Goal: Task Accomplishment & Management: Manage account settings

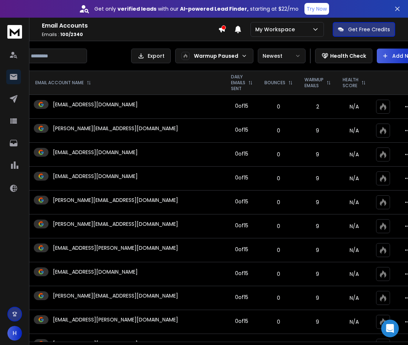
click at [144, 107] on div "[EMAIL_ADDRESS][DOMAIN_NAME]" at bounding box center [127, 104] width 187 height 9
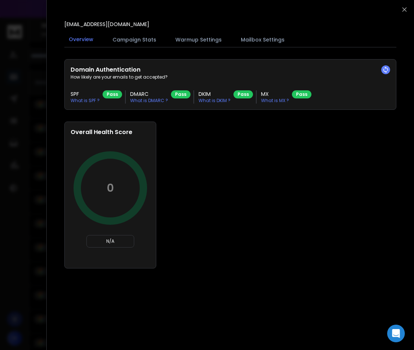
click at [212, 35] on button "Warmup Settings" at bounding box center [198, 40] width 55 height 16
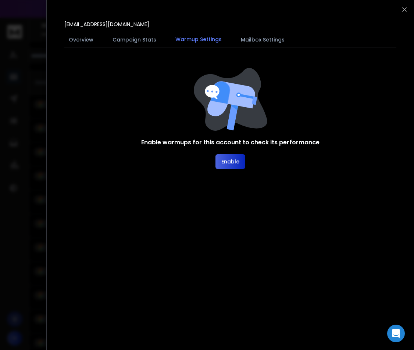
click at [406, 8] on div "Multi Select Table Sheet [EMAIL_ADDRESS][DOMAIN_NAME] Overview Campaign Stats W…" at bounding box center [229, 175] width 367 height 350
click at [403, 9] on icon "button" at bounding box center [403, 9] width 7 height 7
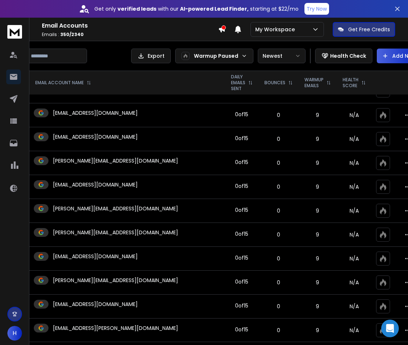
scroll to position [7903, 0]
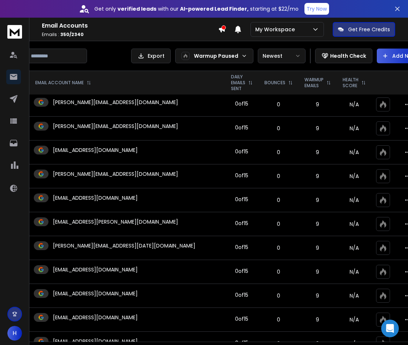
click at [57, 54] on input at bounding box center [51, 55] width 71 height 15
type input "***"
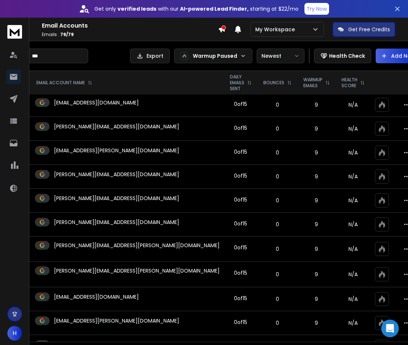
scroll to position [0, 0]
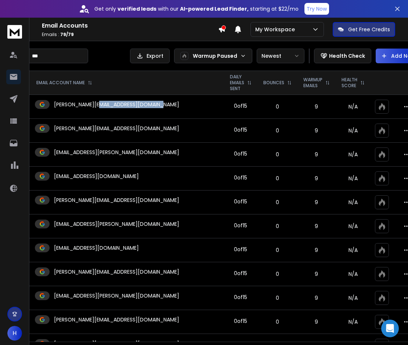
drag, startPoint x: 181, startPoint y: 105, endPoint x: 117, endPoint y: 105, distance: 63.6
click at [117, 105] on div "[PERSON_NAME][EMAIL_ADDRESS][DOMAIN_NAME]" at bounding box center [127, 104] width 185 height 9
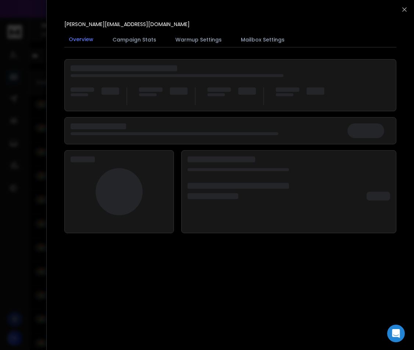
copy p "[DOMAIN_NAME]"
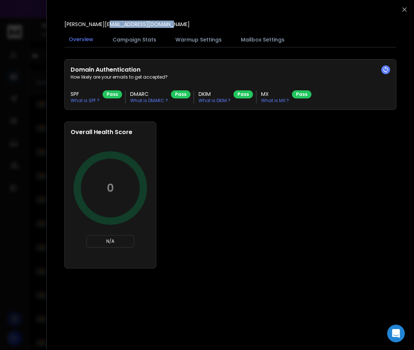
drag, startPoint x: 184, startPoint y: 26, endPoint x: 106, endPoint y: 23, distance: 77.6
click at [106, 23] on div "[PERSON_NAME][EMAIL_ADDRESS][DOMAIN_NAME]" at bounding box center [230, 24] width 332 height 7
copy p "[DOMAIN_NAME]"
drag, startPoint x: 28, startPoint y: 55, endPoint x: 55, endPoint y: 57, distance: 27.2
click at [28, 55] on div at bounding box center [207, 175] width 414 height 350
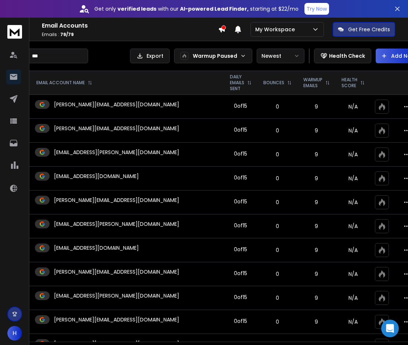
click at [88, 56] on input "***" at bounding box center [52, 55] width 71 height 15
paste input "**********"
type input "**********"
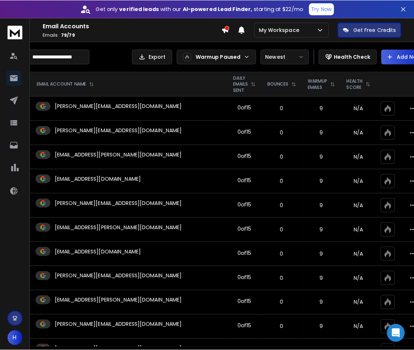
scroll to position [0, 7]
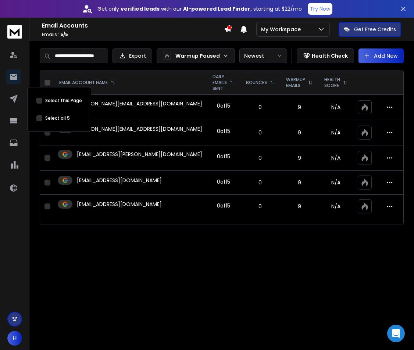
click at [50, 80] on button "Select this Page" at bounding box center [47, 83] width 6 height 6
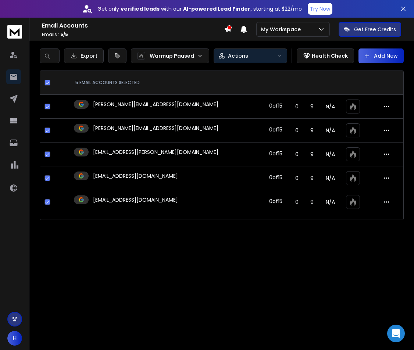
click at [267, 55] on div "Actions" at bounding box center [246, 55] width 56 height 7
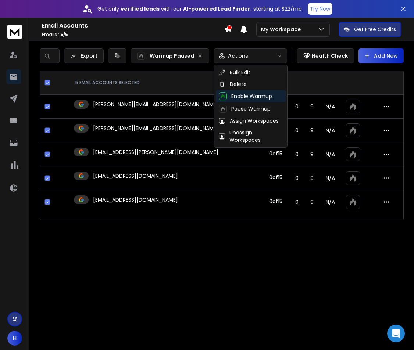
click at [260, 93] on div "Enable Warmup" at bounding box center [245, 96] width 53 height 8
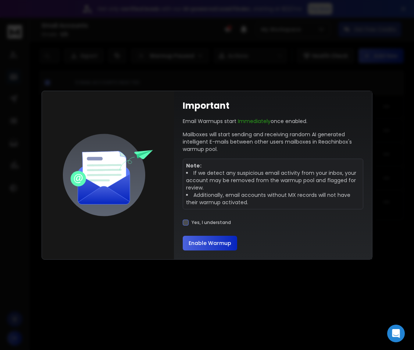
click at [186, 225] on button "Yes, I understand" at bounding box center [186, 223] width 6 height 6
click at [201, 246] on button "Enable Warmup" at bounding box center [210, 243] width 54 height 15
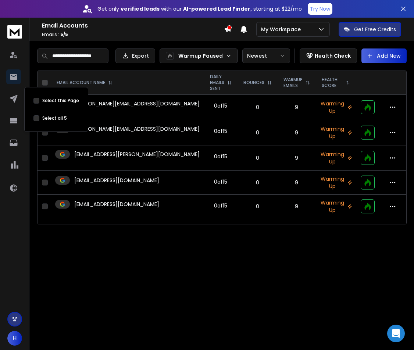
click at [48, 84] on button "Select this Page" at bounding box center [45, 83] width 6 height 6
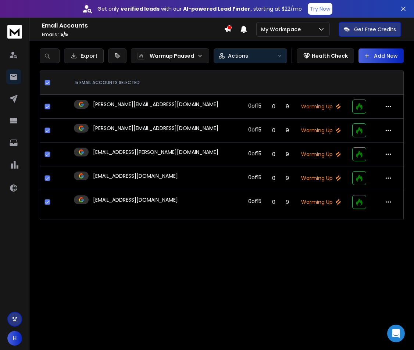
click at [269, 59] on div "Actions" at bounding box center [246, 55] width 56 height 7
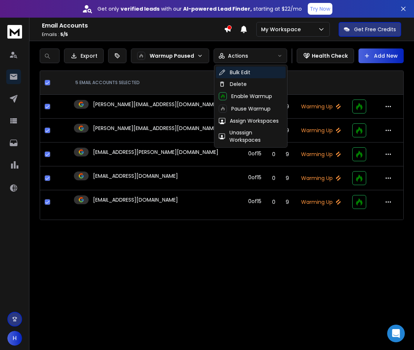
click at [258, 70] on div "Bulk Edit" at bounding box center [251, 72] width 70 height 12
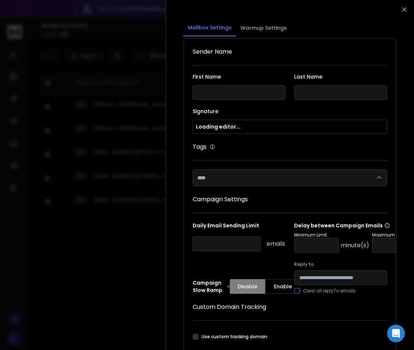
click at [274, 32] on button "Warmup Settings" at bounding box center [263, 28] width 55 height 16
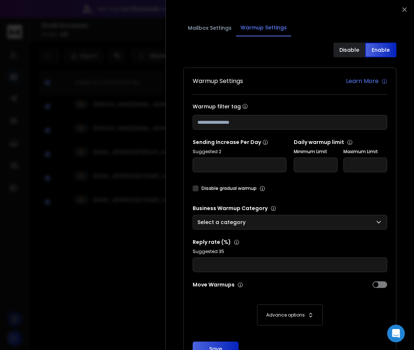
click at [276, 122] on input at bounding box center [290, 122] width 194 height 15
type input "**********"
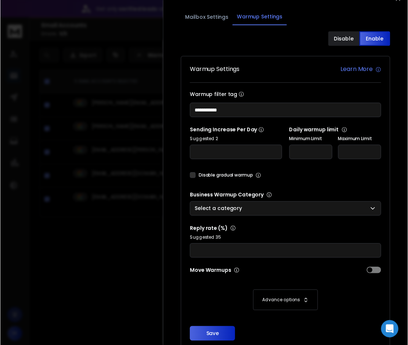
scroll to position [24, 0]
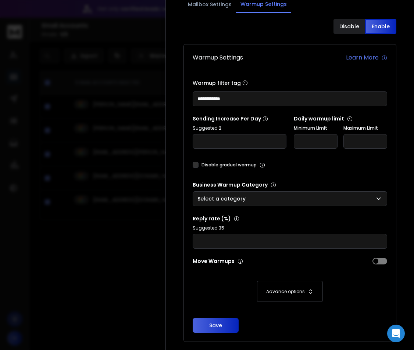
click at [228, 323] on button "Save" at bounding box center [216, 325] width 46 height 15
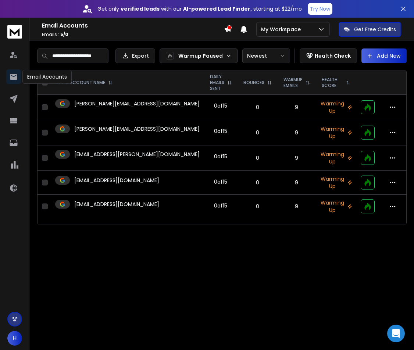
click at [17, 73] on icon at bounding box center [13, 76] width 9 height 9
click at [385, 57] on button "Add New" at bounding box center [383, 55] width 45 height 15
click at [382, 57] on button "Add New" at bounding box center [383, 55] width 45 height 15
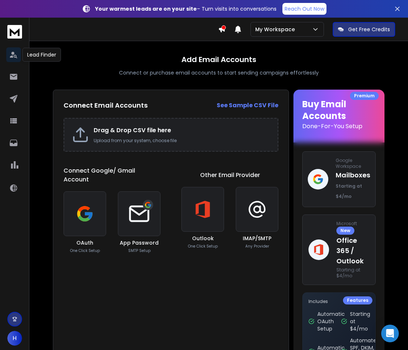
click at [19, 55] on link at bounding box center [13, 54] width 15 height 15
click at [19, 35] on img at bounding box center [14, 32] width 15 height 14
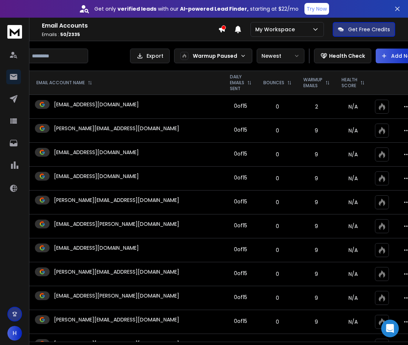
click at [86, 58] on input at bounding box center [52, 55] width 71 height 15
click at [69, 53] on input at bounding box center [52, 55] width 71 height 15
paste input "**********"
type input "**********"
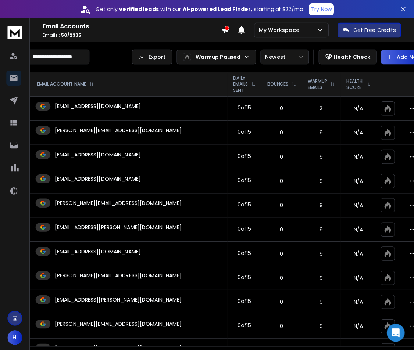
scroll to position [0, 10]
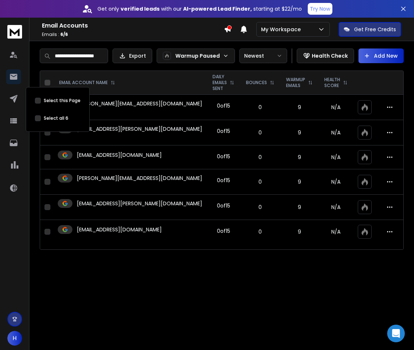
click at [46, 82] on button "Select this Page" at bounding box center [47, 83] width 6 height 6
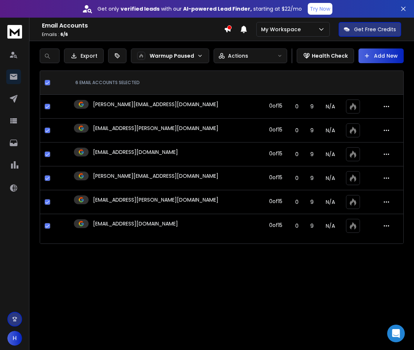
click at [188, 57] on p "Warmup Paused" at bounding box center [172, 55] width 44 height 7
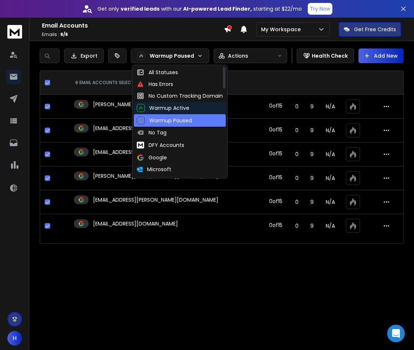
click at [179, 107] on div "Warmup Active" at bounding box center [163, 108] width 53 height 8
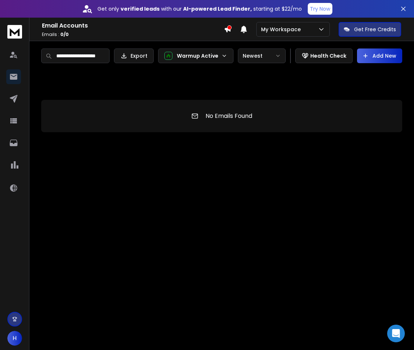
click at [213, 53] on p "Warmup Active" at bounding box center [198, 55] width 42 height 7
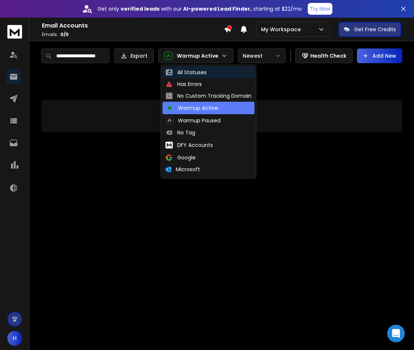
click at [213, 53] on p "Warmup Active" at bounding box center [198, 55] width 42 height 7
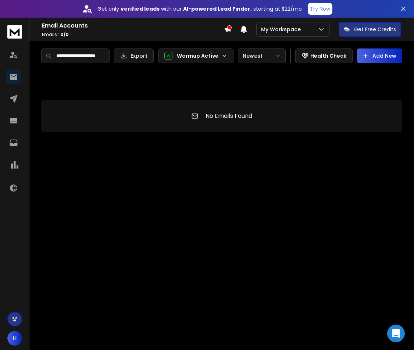
click at [60, 54] on input "**********" at bounding box center [75, 55] width 68 height 15
click at [199, 53] on p "Warmup Active" at bounding box center [198, 55] width 42 height 7
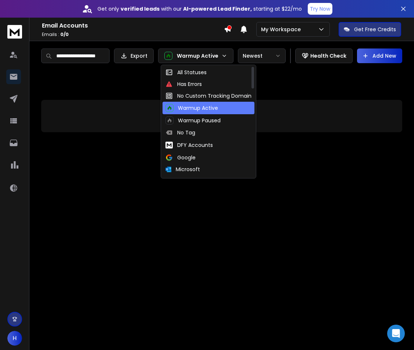
click at [199, 108] on div "Warmup Active" at bounding box center [191, 108] width 53 height 8
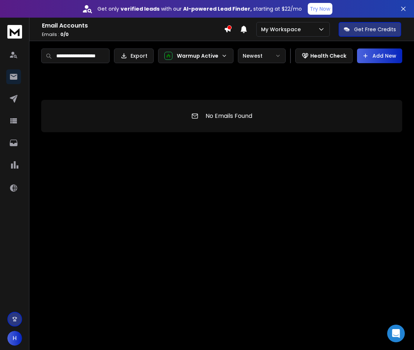
click at [202, 56] on p "Warmup Active" at bounding box center [198, 55] width 42 height 7
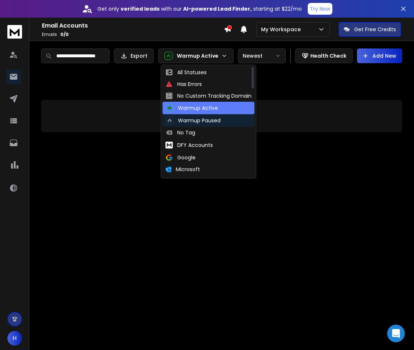
click at [198, 121] on div "Warmup Paused" at bounding box center [192, 120] width 55 height 8
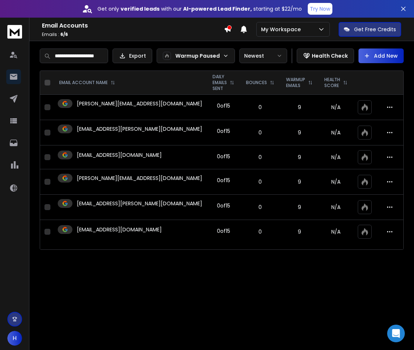
click at [253, 55] on button "Newest" at bounding box center [263, 55] width 48 height 15
click at [49, 82] on button "Select this Page" at bounding box center [47, 83] width 6 height 6
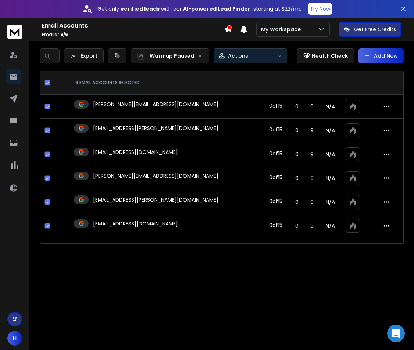
click at [240, 60] on button "Actions" at bounding box center [249, 55] width 73 height 15
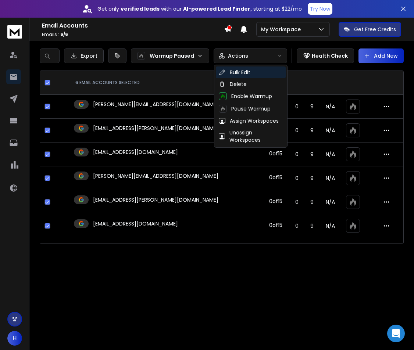
click at [248, 69] on div "Bulk Edit" at bounding box center [235, 72] width 32 height 7
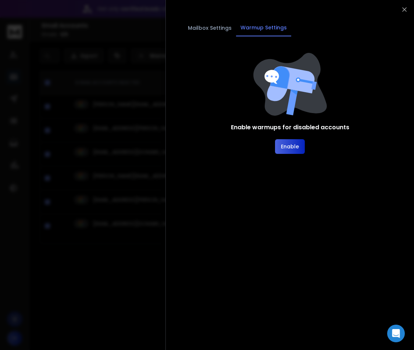
click at [260, 25] on button "Warmup Settings" at bounding box center [263, 27] width 55 height 17
click at [297, 144] on button "Enable" at bounding box center [290, 146] width 30 height 15
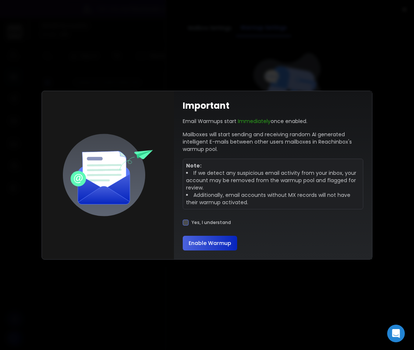
click at [204, 225] on label "Yes, I understand" at bounding box center [210, 223] width 39 height 6
click at [205, 223] on label "Yes, I understand" at bounding box center [210, 223] width 39 height 6
click at [187, 225] on button "Yes, I understand" at bounding box center [186, 223] width 6 height 6
click at [205, 247] on button "Enable Warmup" at bounding box center [210, 243] width 54 height 15
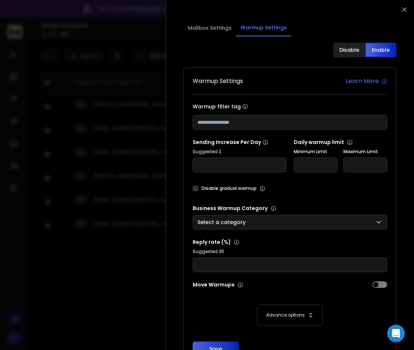
click at [254, 123] on input at bounding box center [290, 122] width 194 height 15
type input "**********"
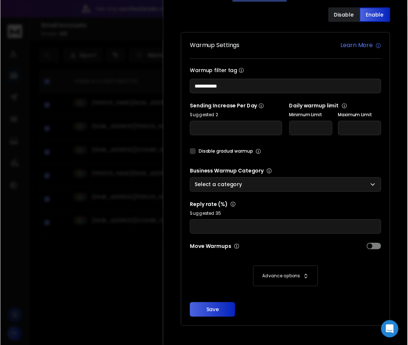
scroll to position [36, 0]
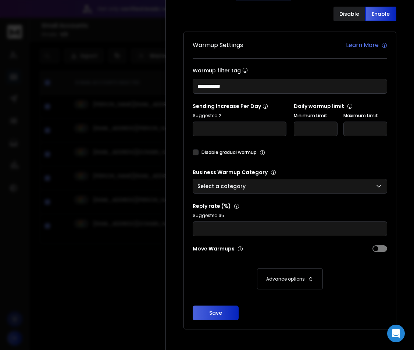
click at [222, 317] on button "Save" at bounding box center [216, 313] width 46 height 15
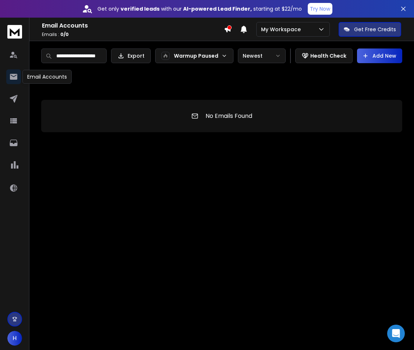
click at [14, 79] on icon at bounding box center [13, 77] width 7 height 6
click at [10, 78] on icon at bounding box center [13, 77] width 7 height 6
click at [10, 77] on icon at bounding box center [13, 77] width 7 height 6
click at [17, 54] on icon at bounding box center [13, 54] width 9 height 9
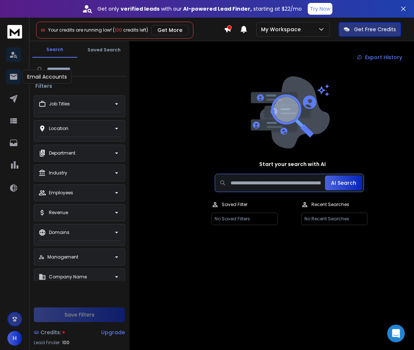
click at [15, 80] on icon at bounding box center [13, 76] width 9 height 9
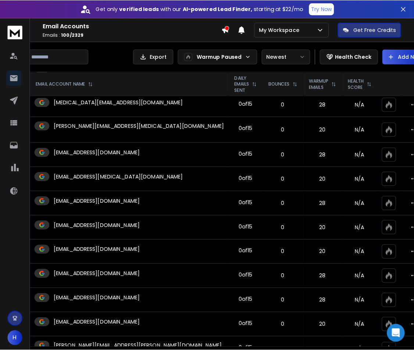
scroll to position [2162, 0]
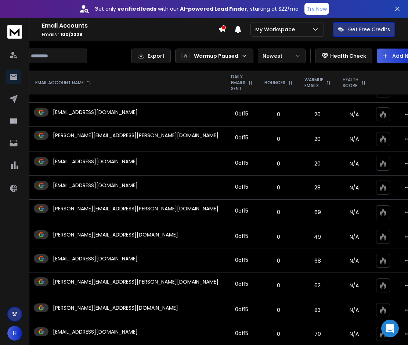
click at [195, 57] on p "Warmup Paused" at bounding box center [216, 55] width 44 height 7
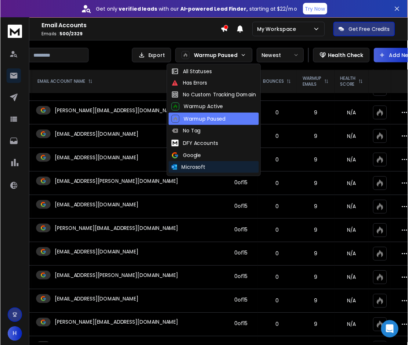
scroll to position [10511, 0]
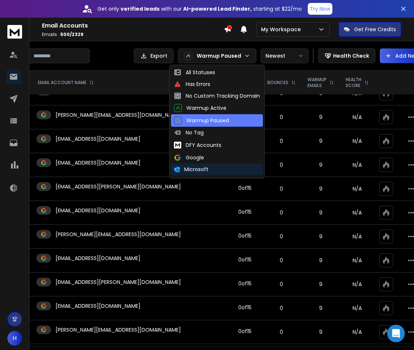
click at [66, 7] on div "Get only verified leads with our AI-powered Lead Finder, starting at $22/mo Try…" at bounding box center [207, 9] width 414 height 18
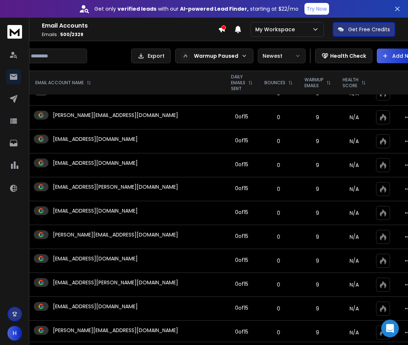
click at [79, 54] on input at bounding box center [51, 55] width 71 height 15
paste input "**********"
type input "**********"
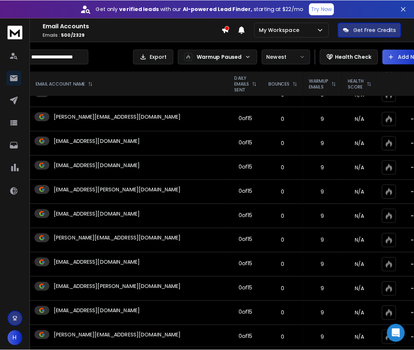
scroll to position [0, 7]
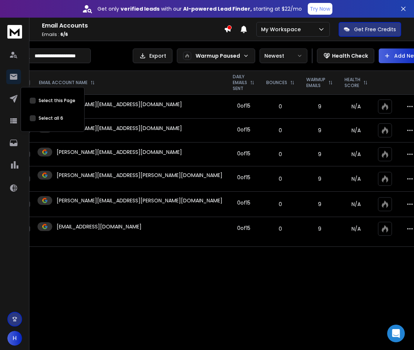
click at [30, 81] on button "Select this Page" at bounding box center [27, 83] width 6 height 6
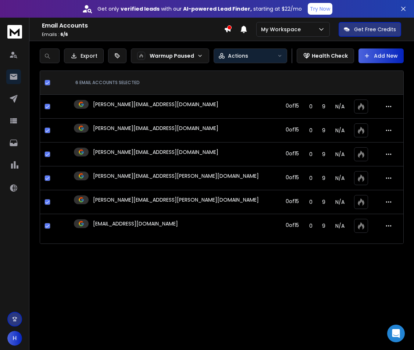
click at [246, 58] on p "Actions" at bounding box center [238, 55] width 20 height 7
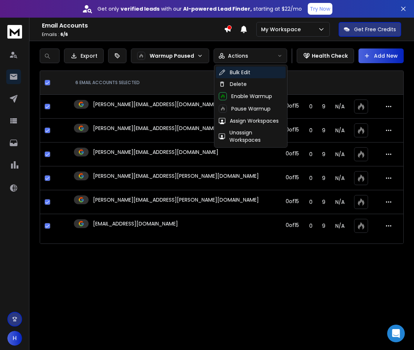
click at [252, 72] on div "Bulk Edit" at bounding box center [251, 72] width 70 height 12
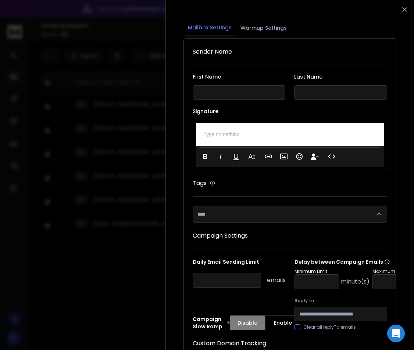
click at [270, 28] on button "Warmup Settings" at bounding box center [263, 28] width 55 height 16
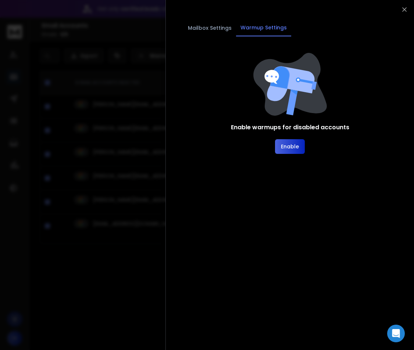
click at [286, 141] on button "Enable" at bounding box center [290, 146] width 30 height 15
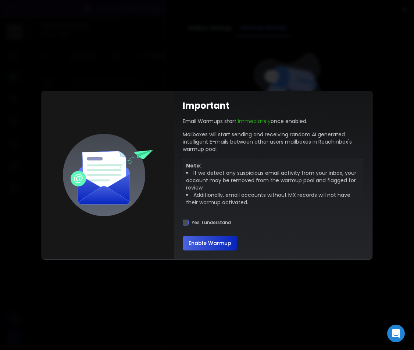
drag, startPoint x: 184, startPoint y: 225, endPoint x: 191, endPoint y: 231, distance: 9.4
click at [184, 225] on button "Yes, I understand" at bounding box center [186, 223] width 6 height 6
click at [194, 238] on button "Enable Warmup" at bounding box center [210, 243] width 54 height 15
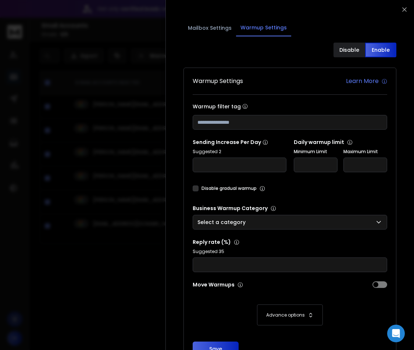
click at [254, 130] on form "Warmup Settings Learn More Warmup filter tag Sending Increase Per Day Suggested…" at bounding box center [290, 217] width 194 height 280
click at [253, 125] on input at bounding box center [290, 122] width 194 height 15
type input "**********"
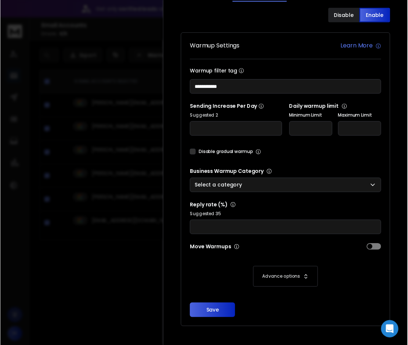
scroll to position [36, 0]
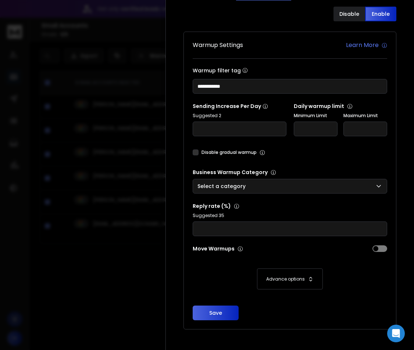
click at [229, 309] on button "Save" at bounding box center [216, 313] width 46 height 15
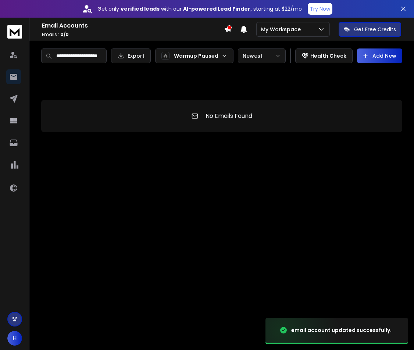
click at [186, 54] on p "Warmup Paused" at bounding box center [196, 55] width 44 height 7
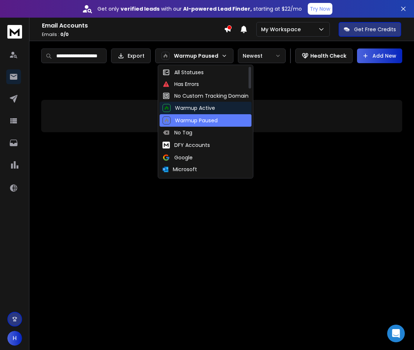
click at [200, 109] on div "Warmup Active" at bounding box center [188, 108] width 53 height 8
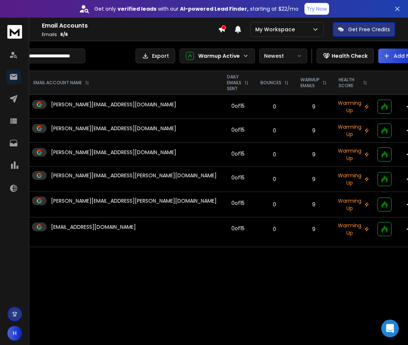
click at [85, 52] on input "**********" at bounding box center [49, 55] width 71 height 15
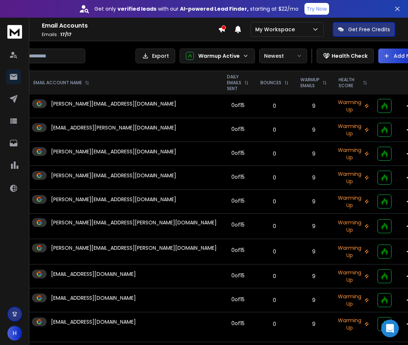
scroll to position [0, 0]
